Goal: Navigation & Orientation: Find specific page/section

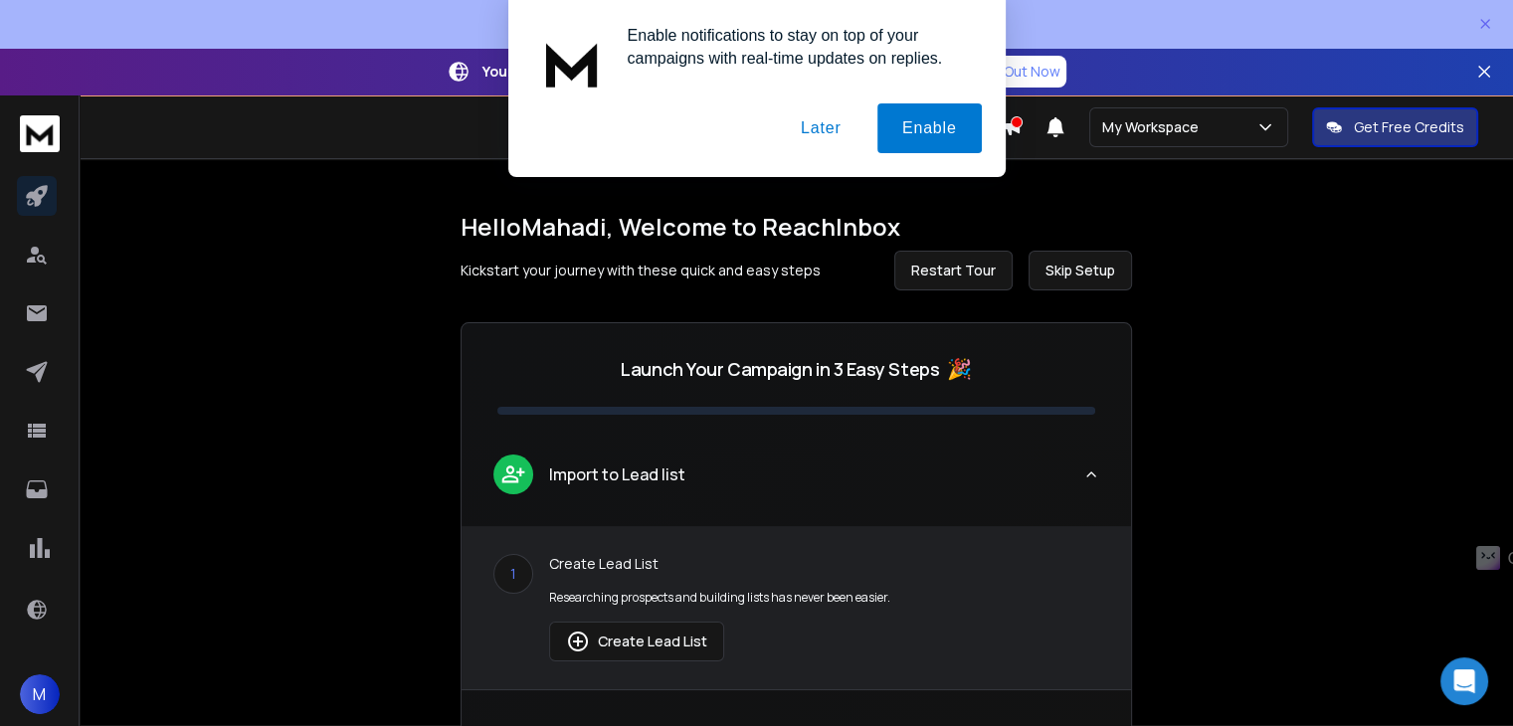
click at [850, 124] on button "Later" at bounding box center [821, 128] width 90 height 50
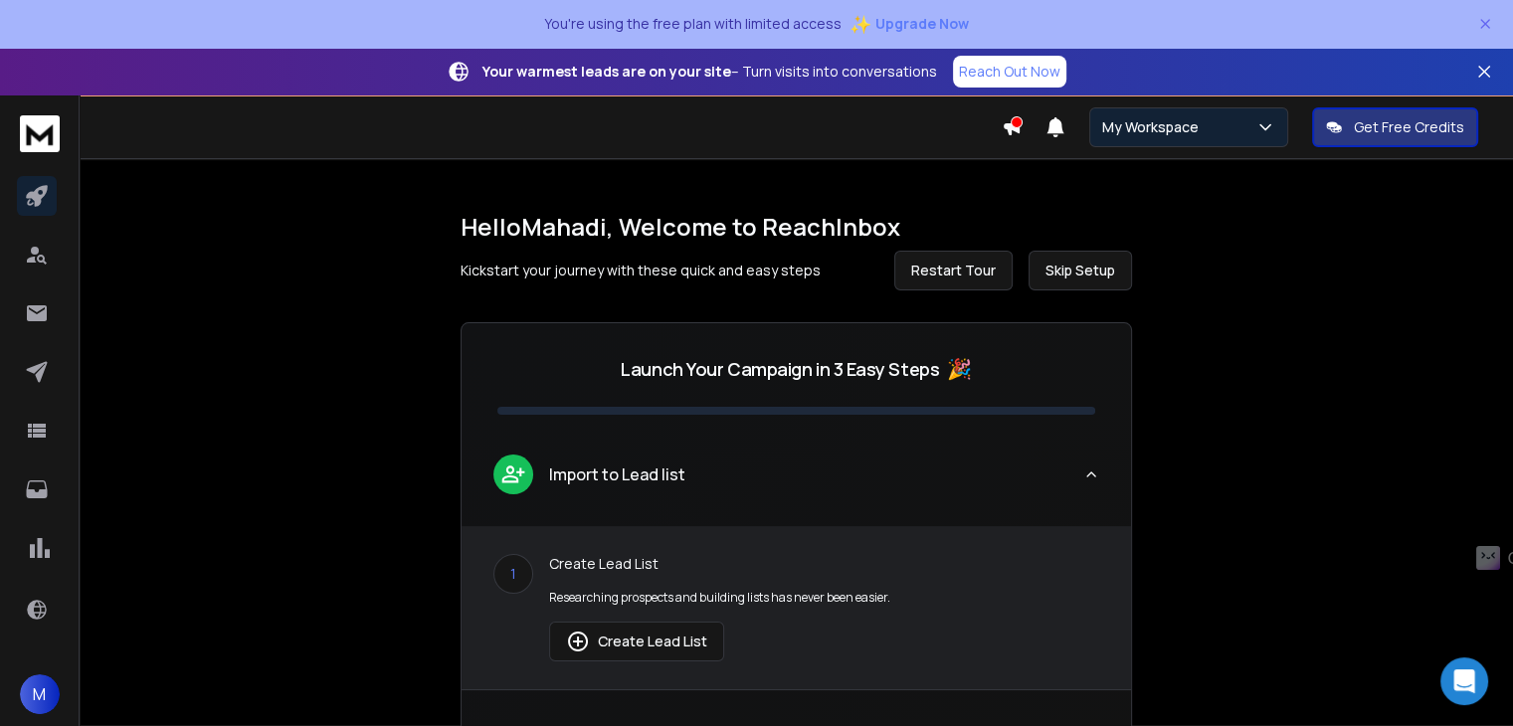
click at [1237, 124] on div "My Workspace" at bounding box center [1188, 127] width 173 height 20
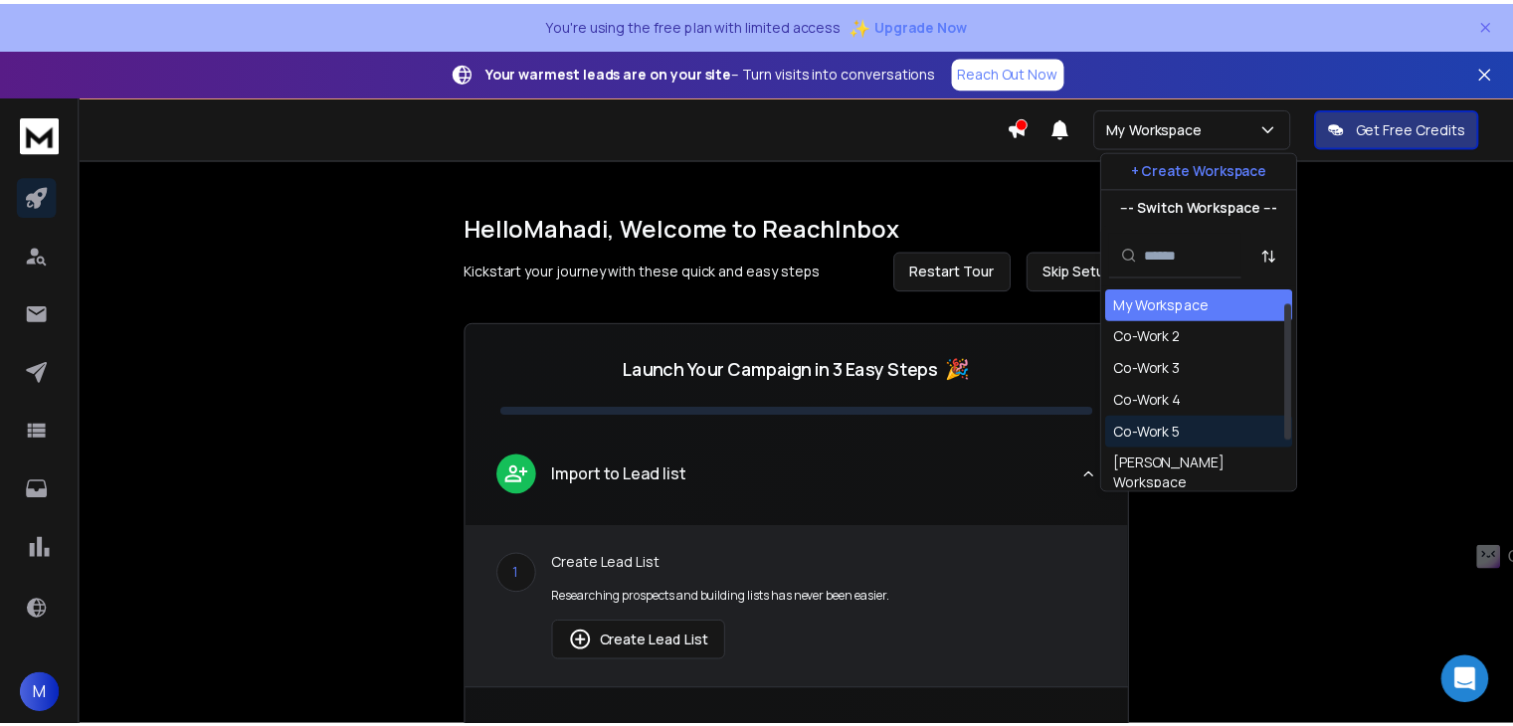
scroll to position [88, 0]
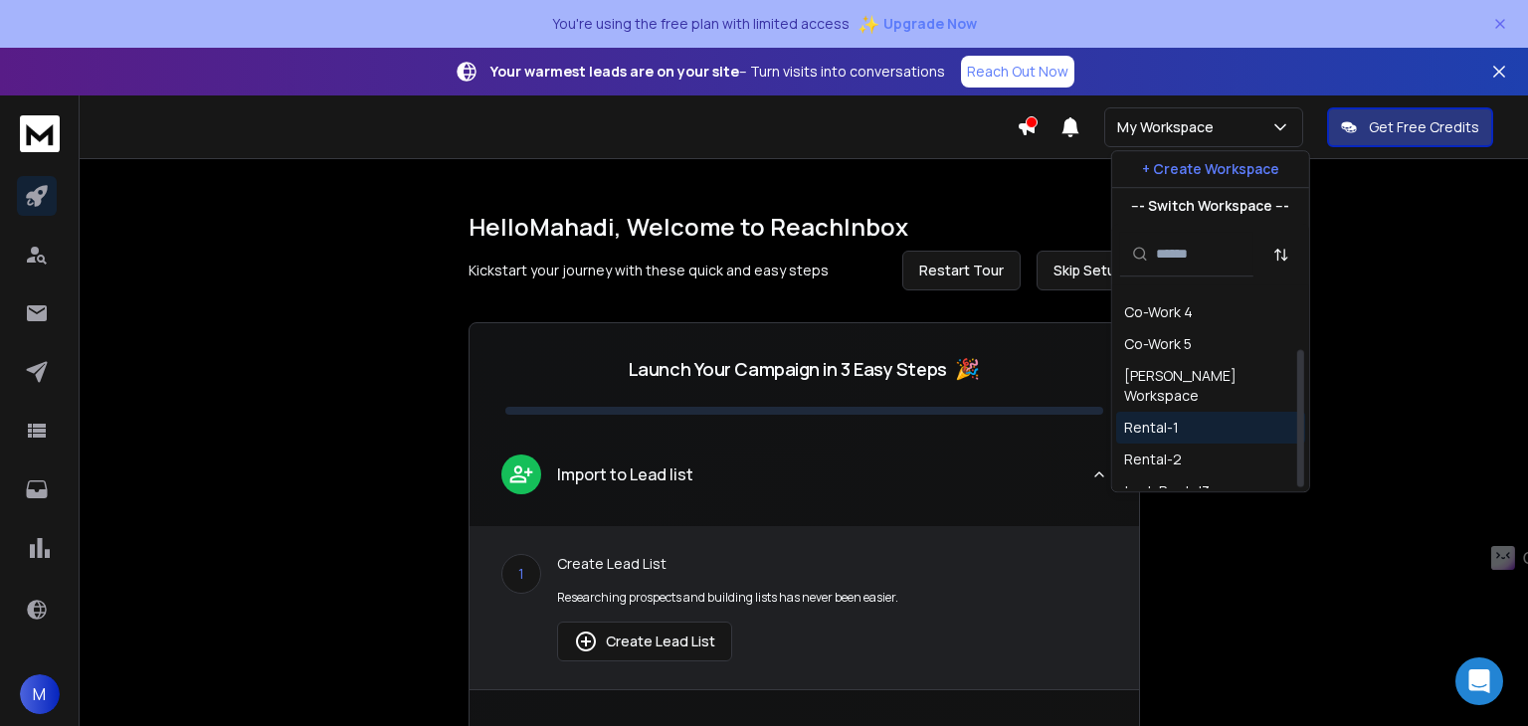
click at [1167, 418] on div "Rental-1" at bounding box center [1151, 428] width 55 height 20
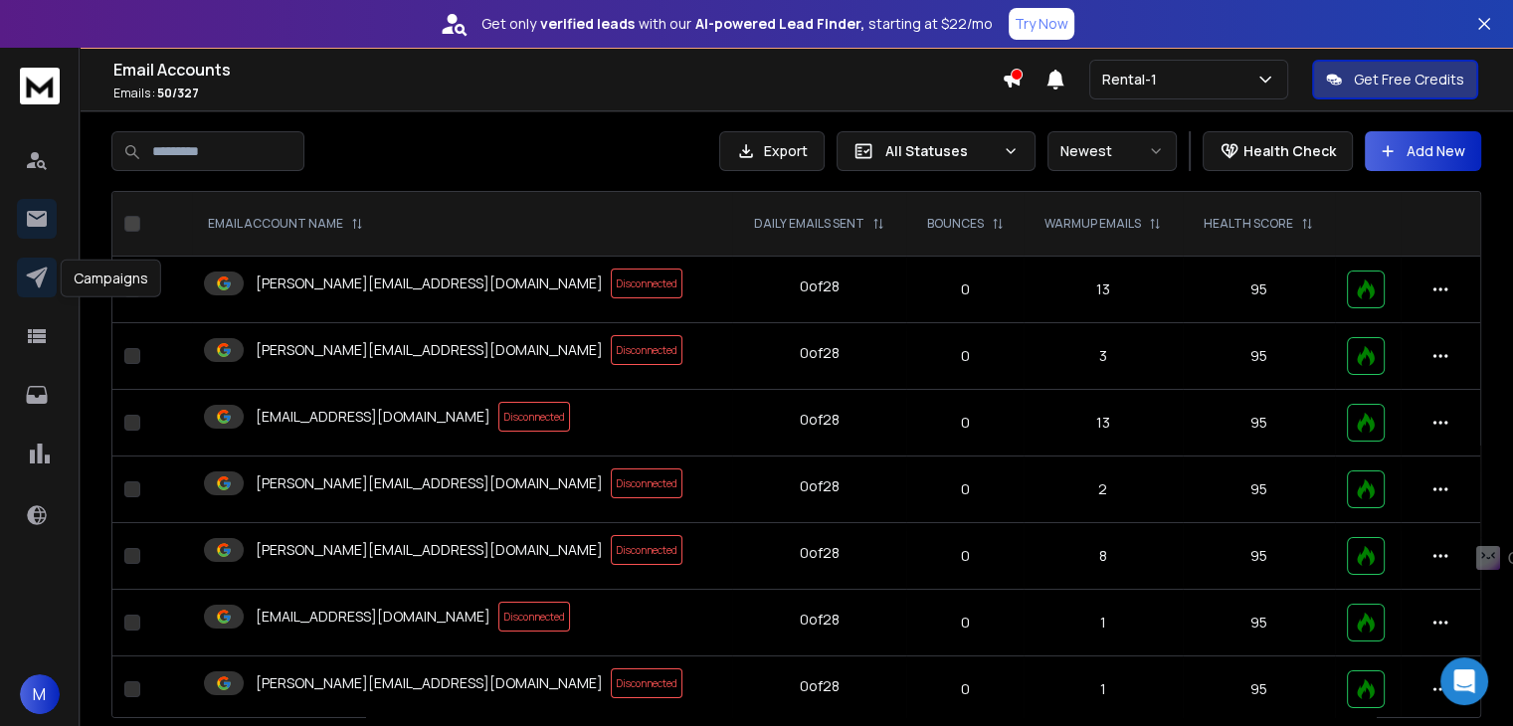
click at [48, 276] on link at bounding box center [37, 278] width 40 height 40
